Goal: Navigation & Orientation: Find specific page/section

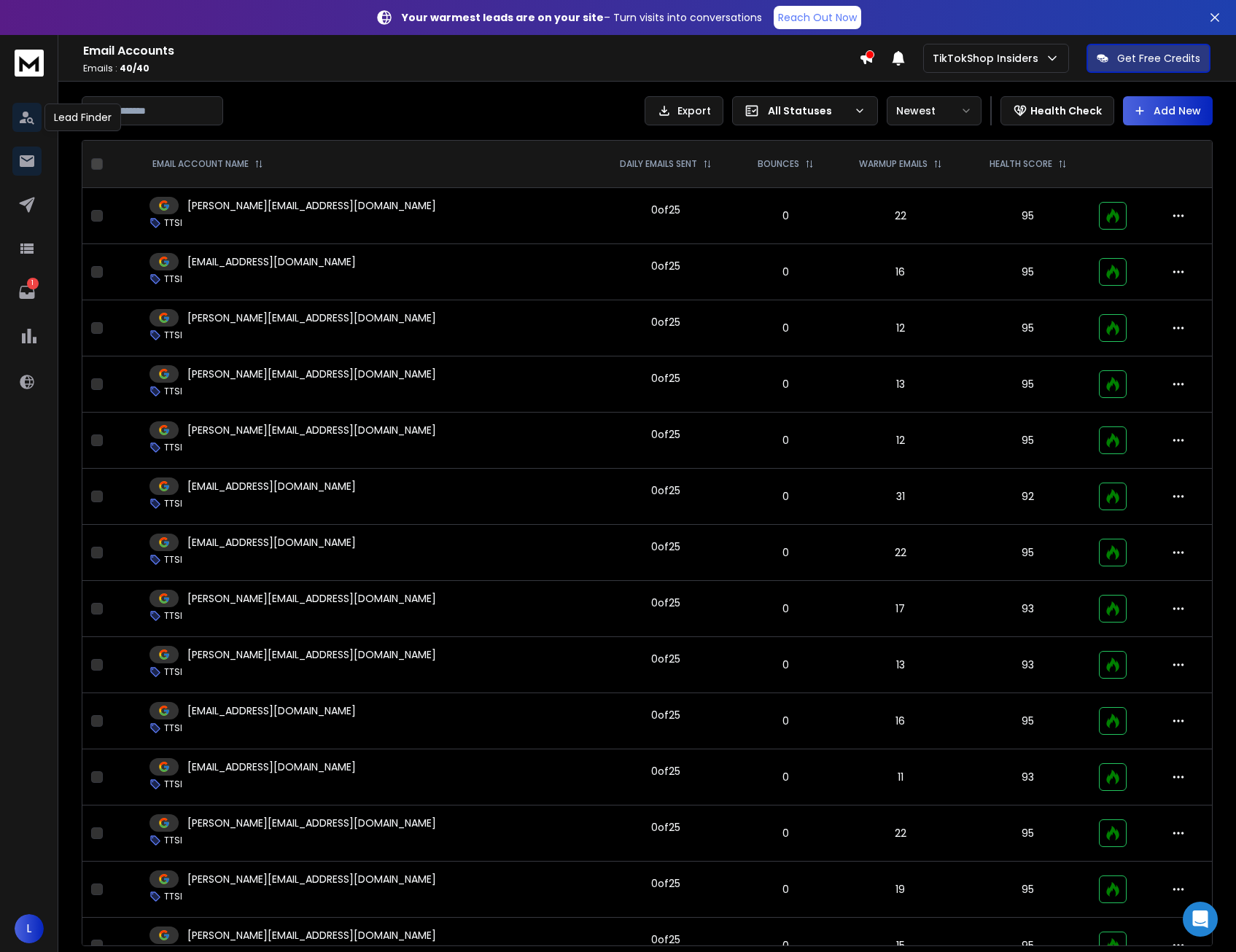
click at [28, 116] on icon at bounding box center [27, 117] width 17 height 17
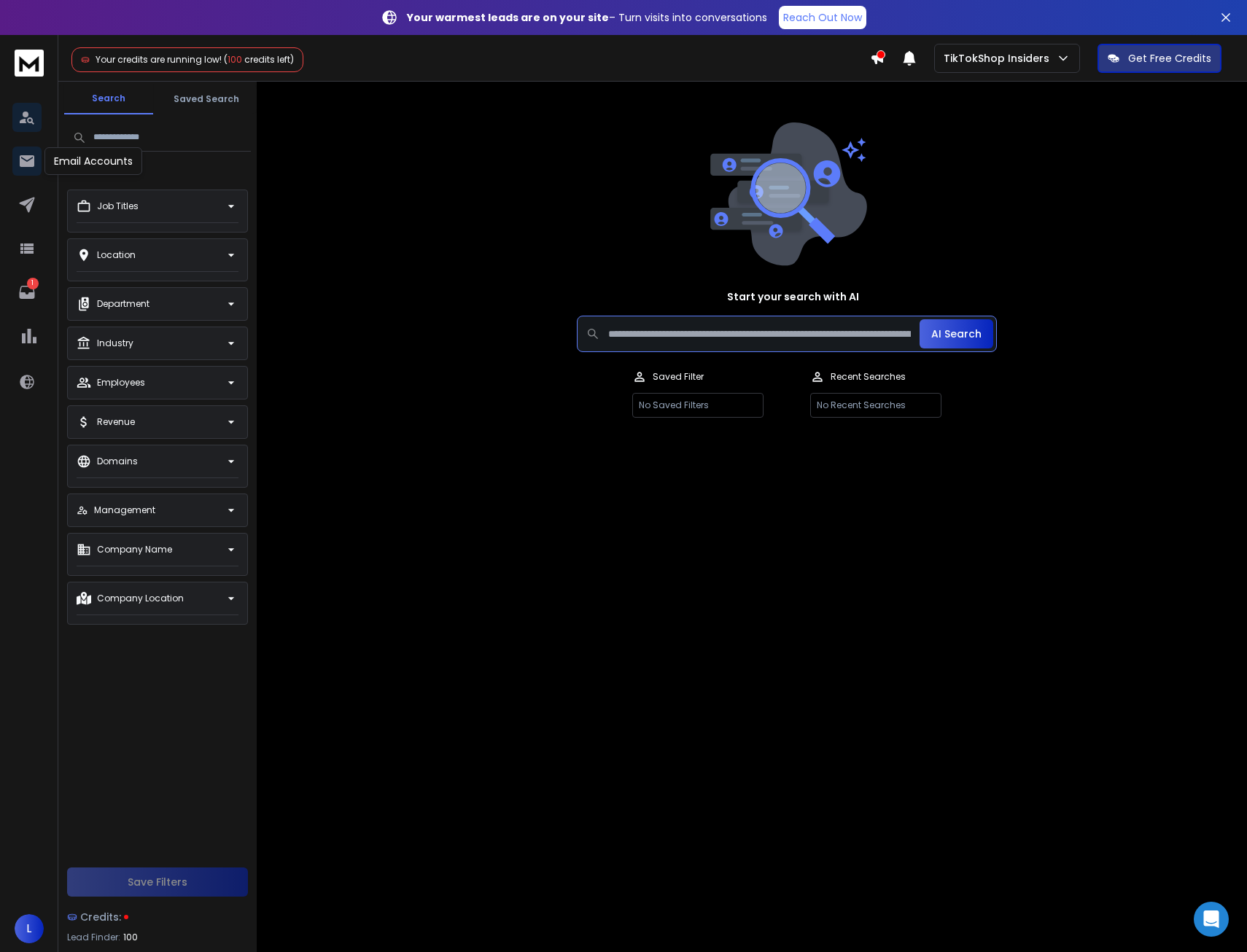
click at [28, 166] on icon at bounding box center [26, 161] width 14 height 12
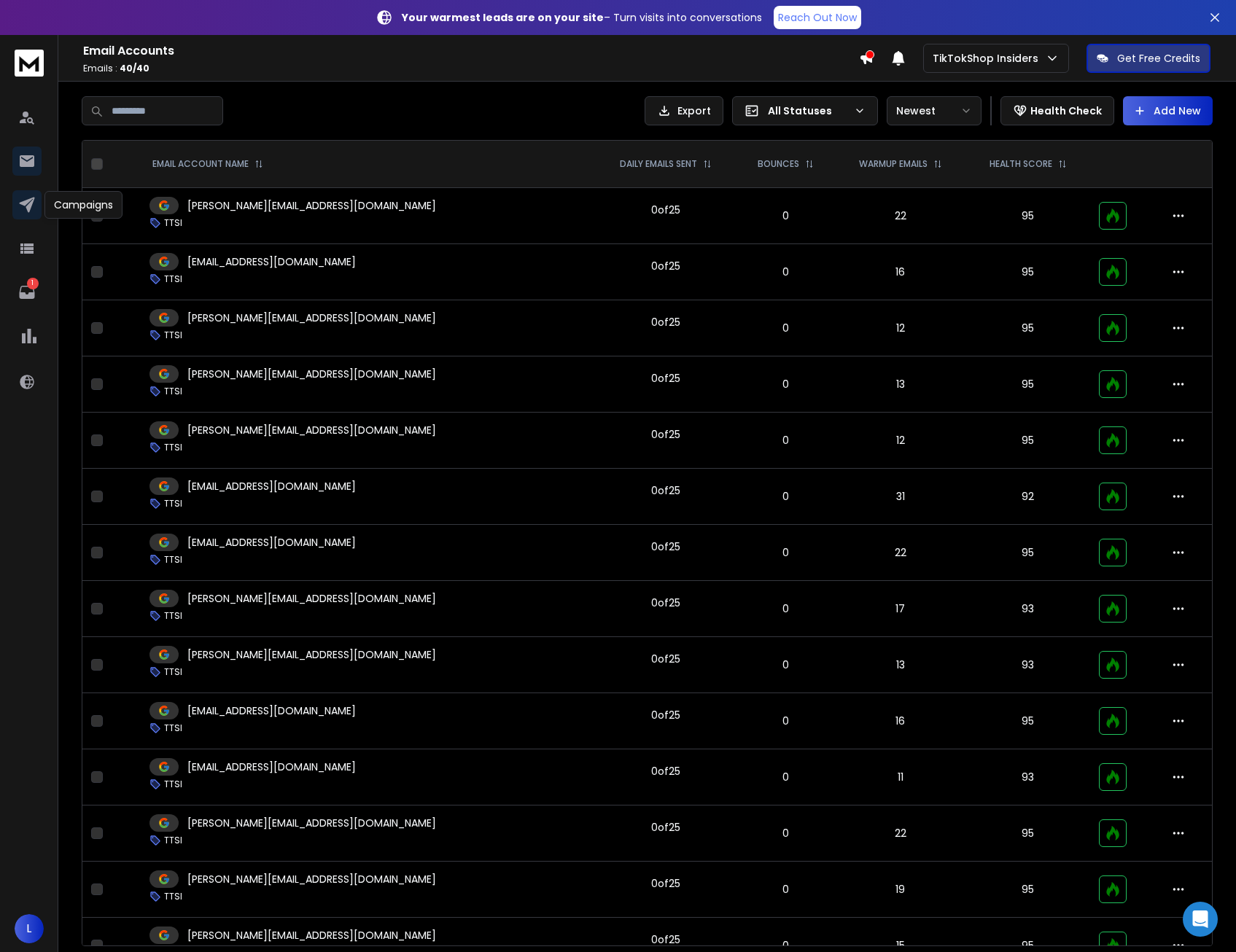
click at [20, 198] on icon at bounding box center [27, 205] width 17 height 17
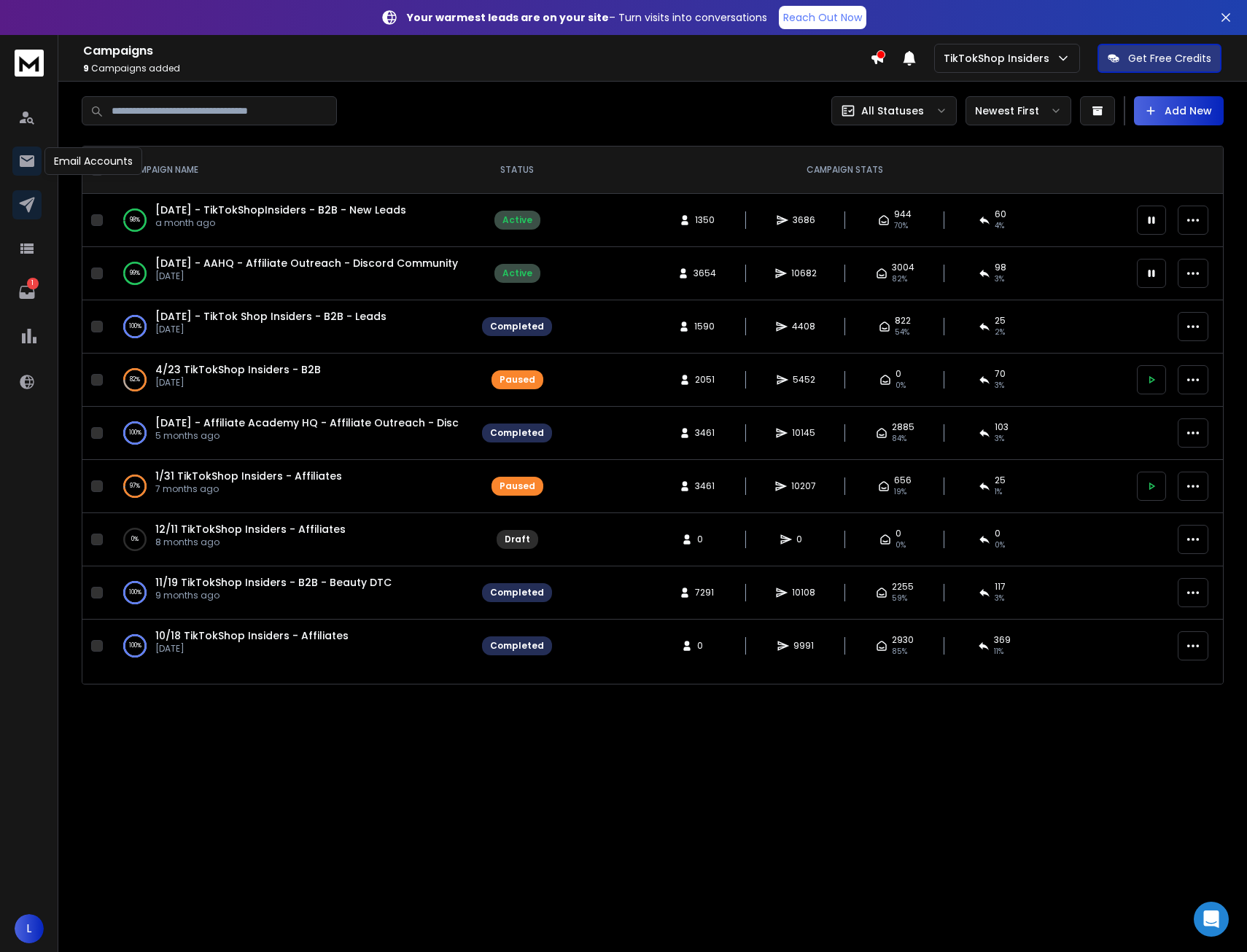
click at [38, 174] on link at bounding box center [27, 161] width 29 height 29
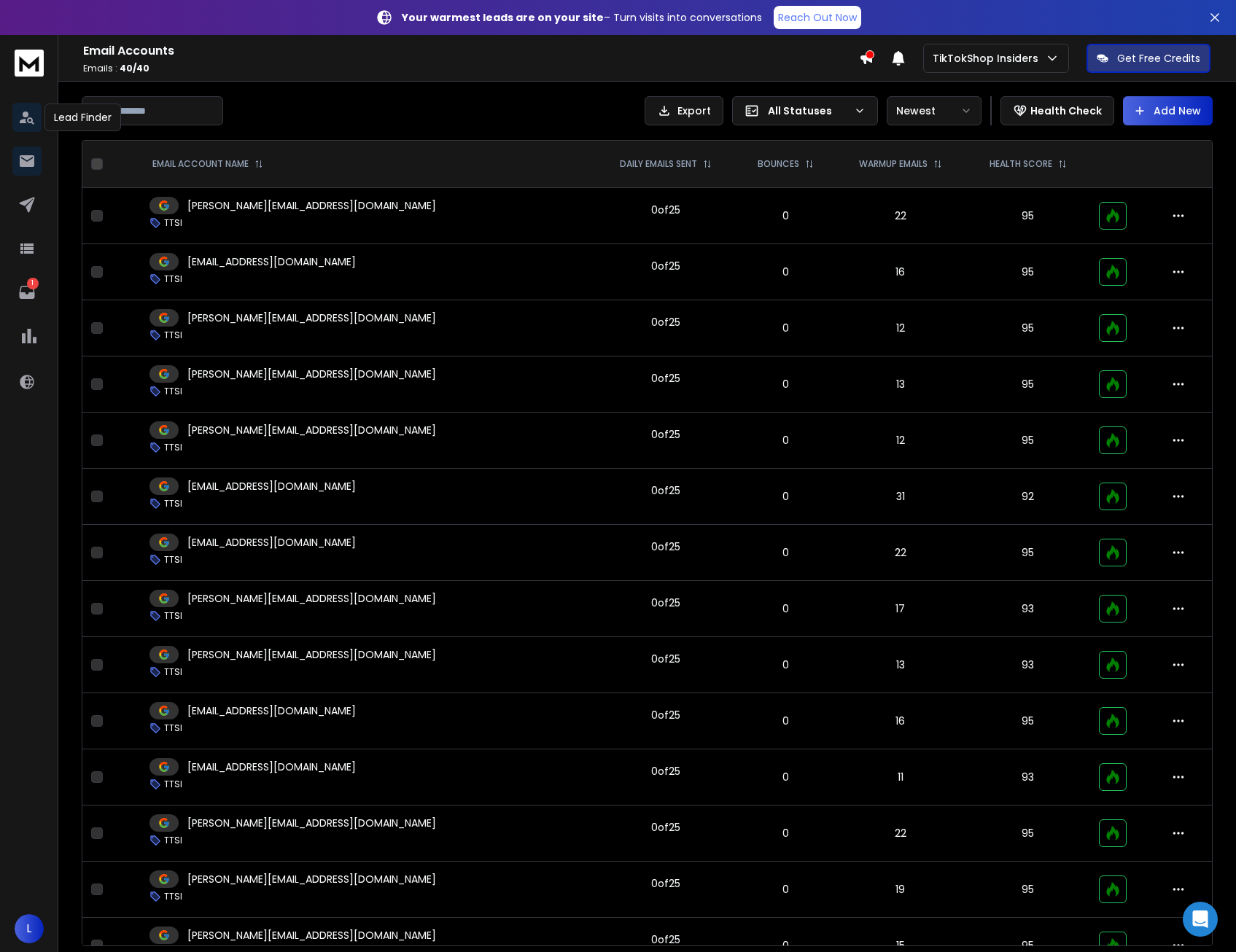
click at [23, 129] on link at bounding box center [27, 117] width 29 height 29
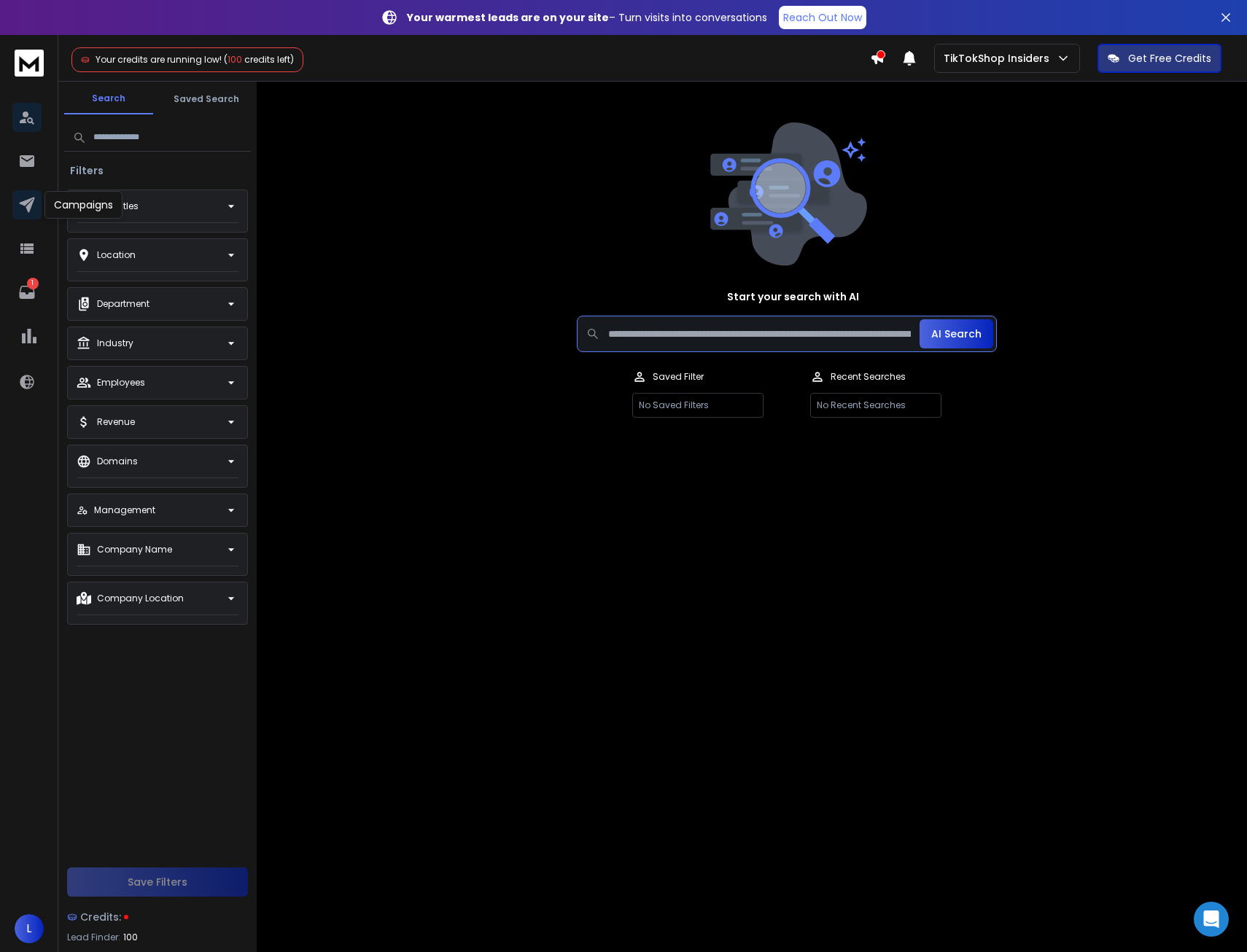
click at [23, 207] on icon at bounding box center [27, 205] width 17 height 17
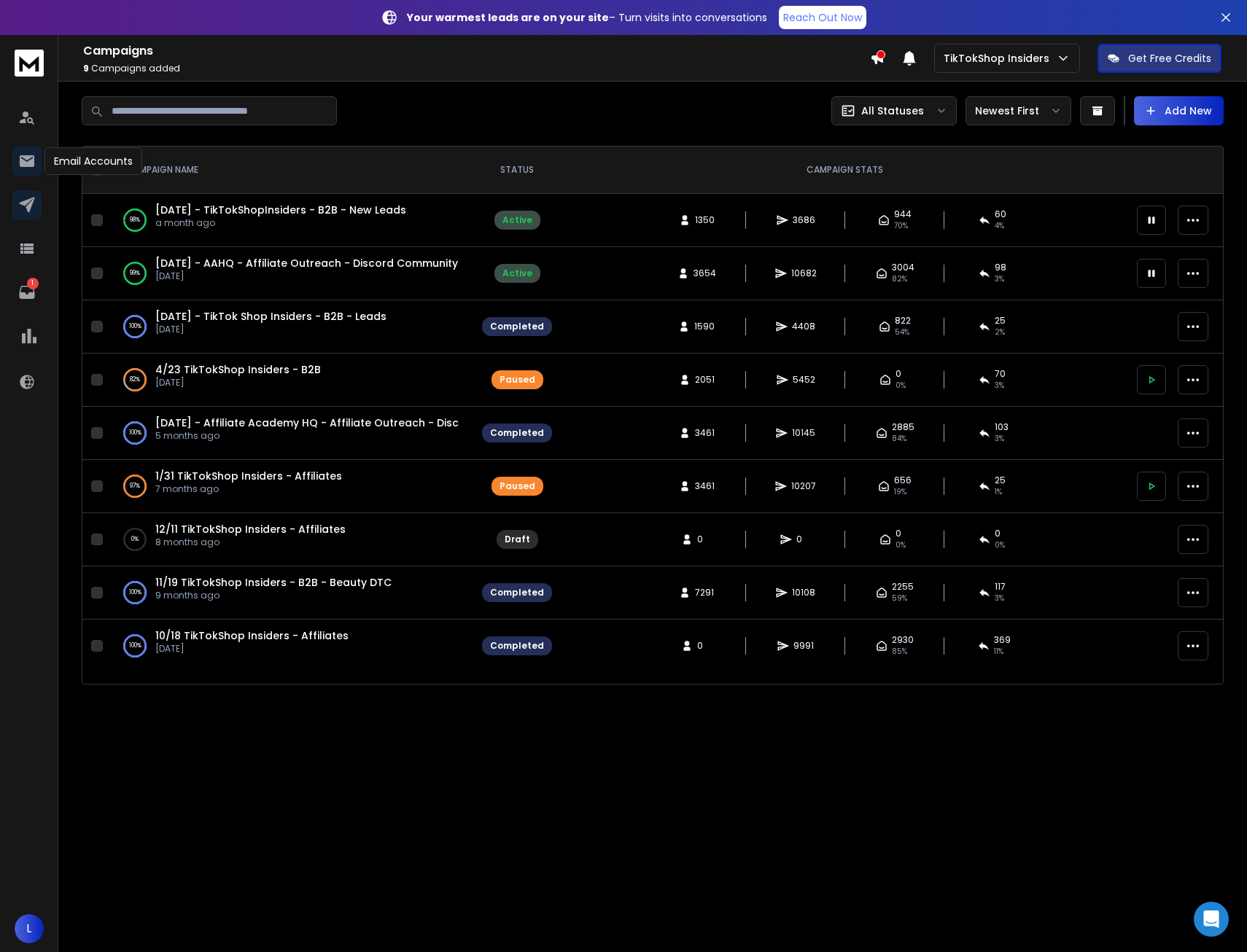
click at [40, 159] on link at bounding box center [27, 161] width 29 height 29
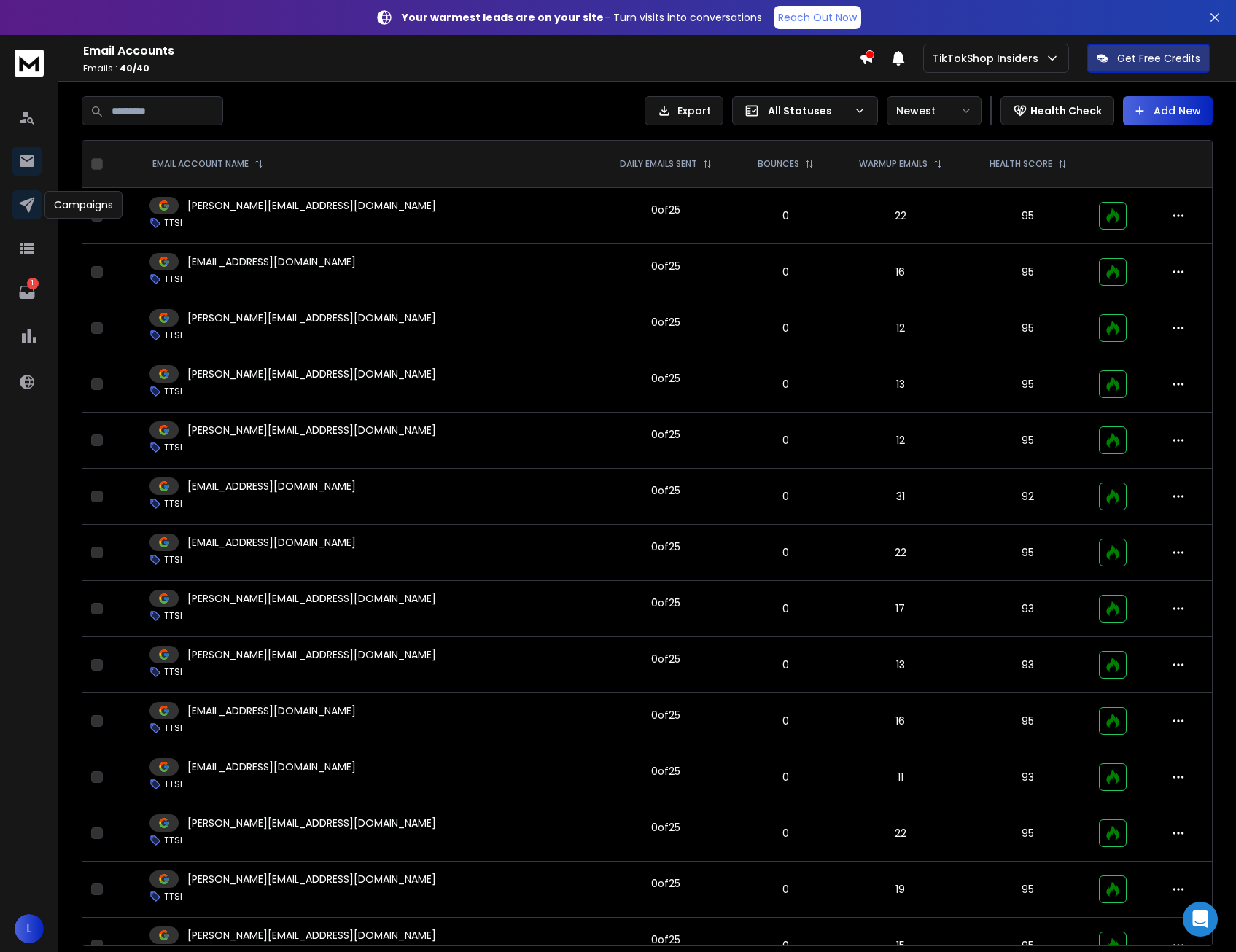
click at [27, 214] on link at bounding box center [27, 205] width 29 height 29
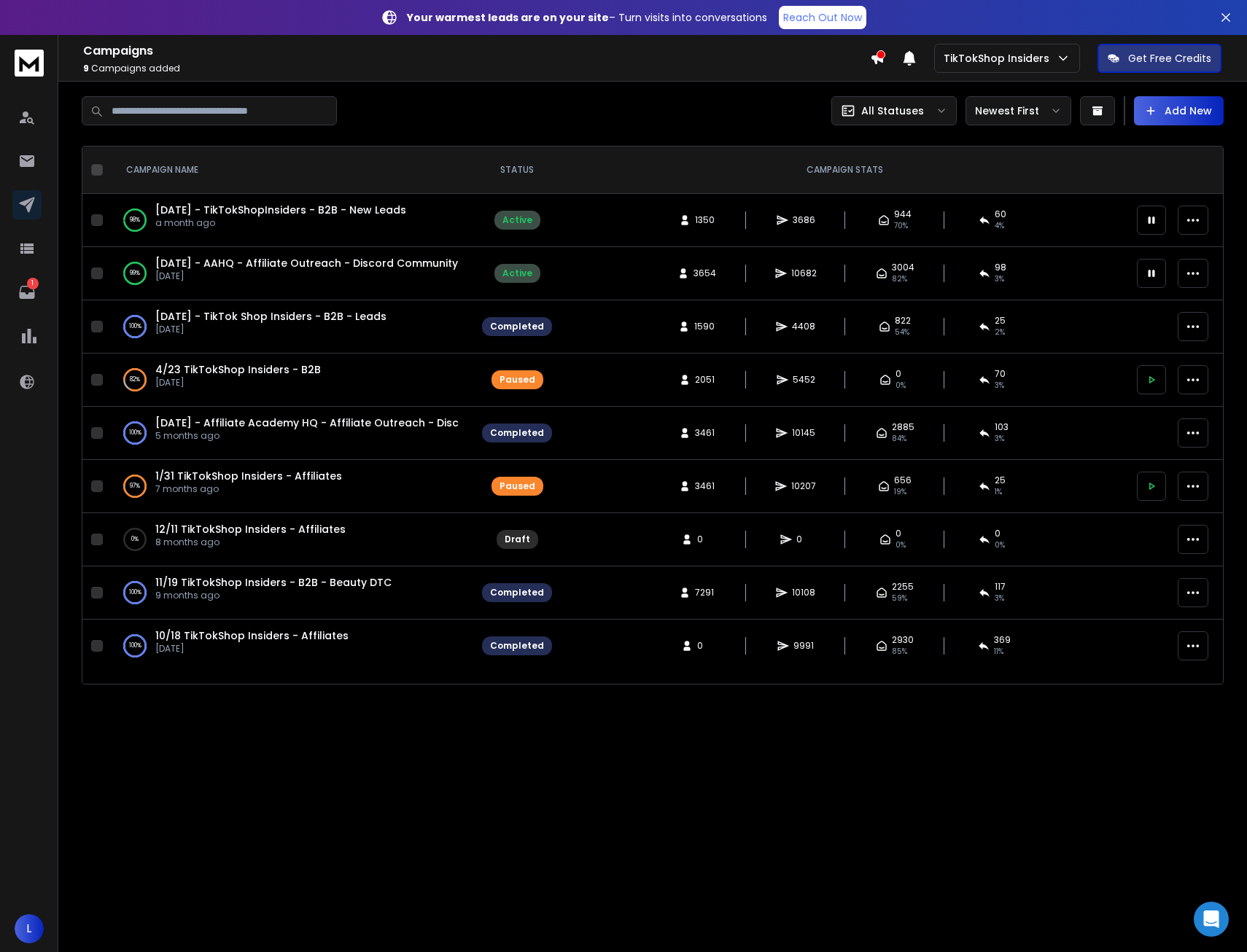
click at [29, 274] on div "1" at bounding box center [29, 248] width 34 height 308
click at [31, 297] on icon at bounding box center [27, 292] width 15 height 13
